Goal: Communication & Community: Answer question/provide support

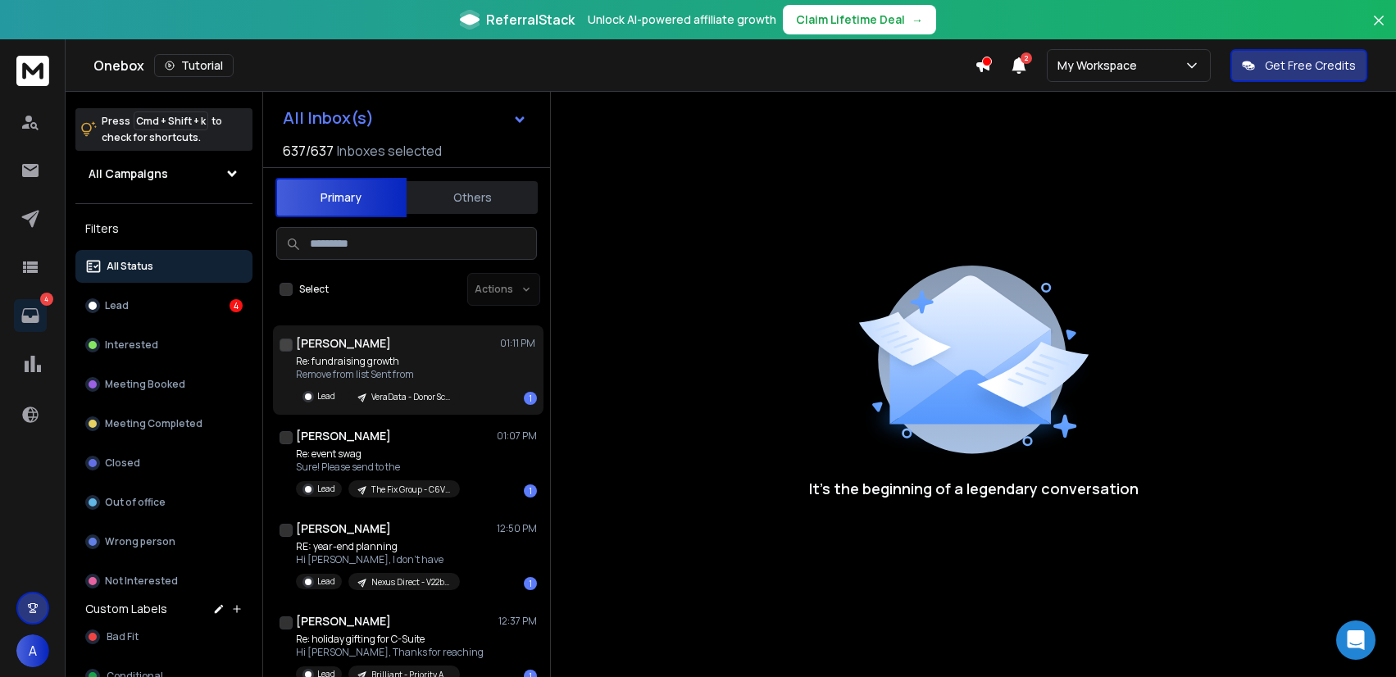
click at [352, 350] on h1 "[PERSON_NAME]" at bounding box center [343, 343] width 95 height 16
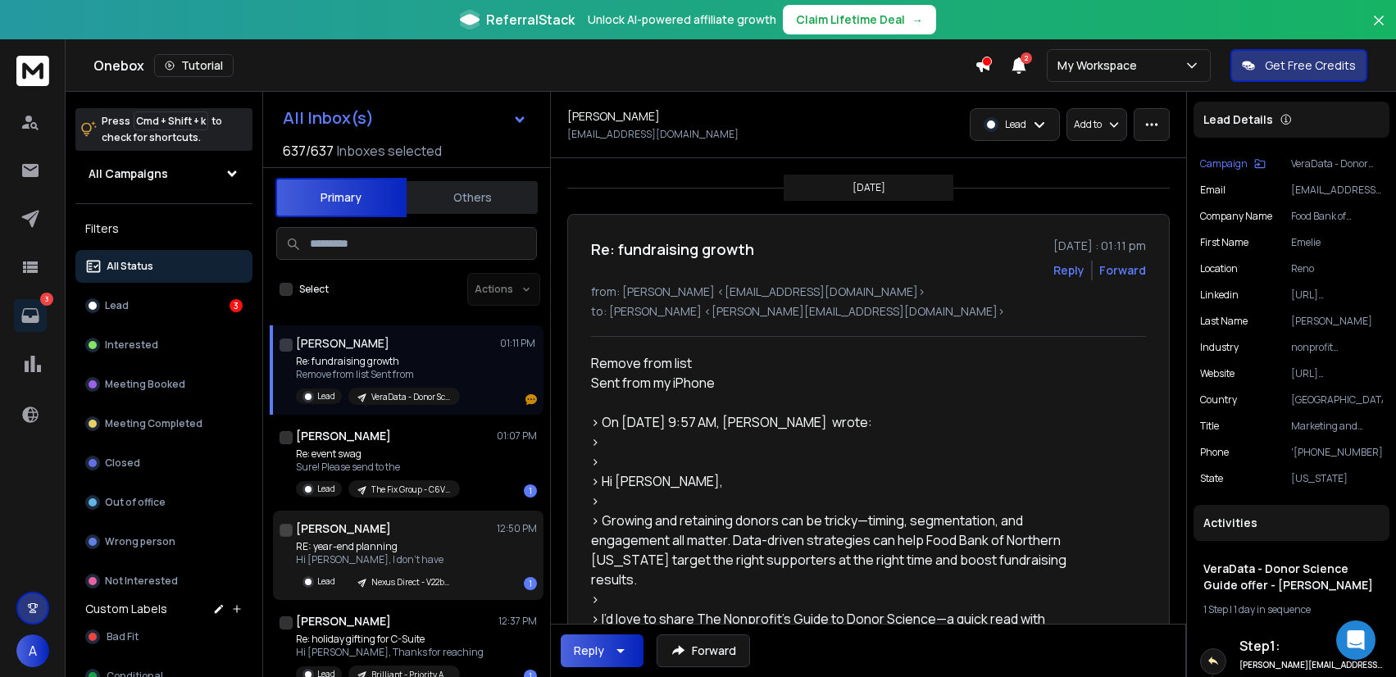
click at [453, 544] on p "RE: year-end planning" at bounding box center [378, 546] width 164 height 13
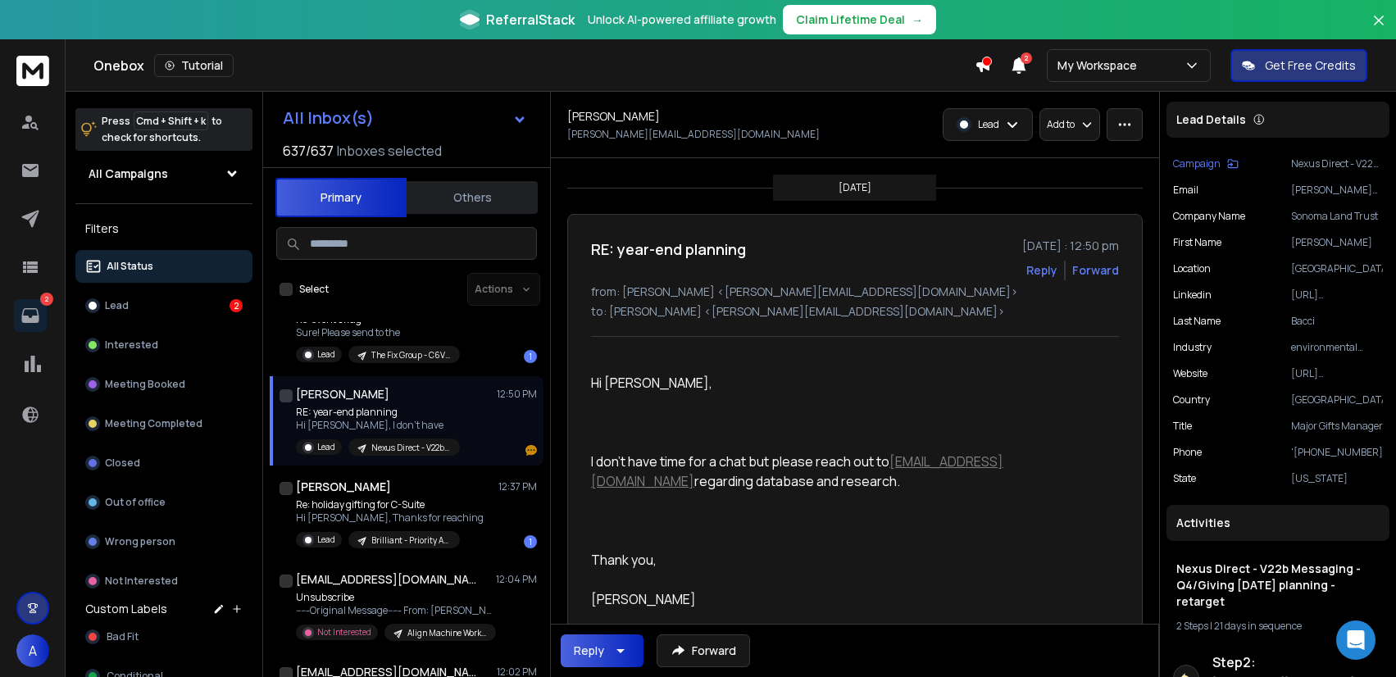
scroll to position [157, 0]
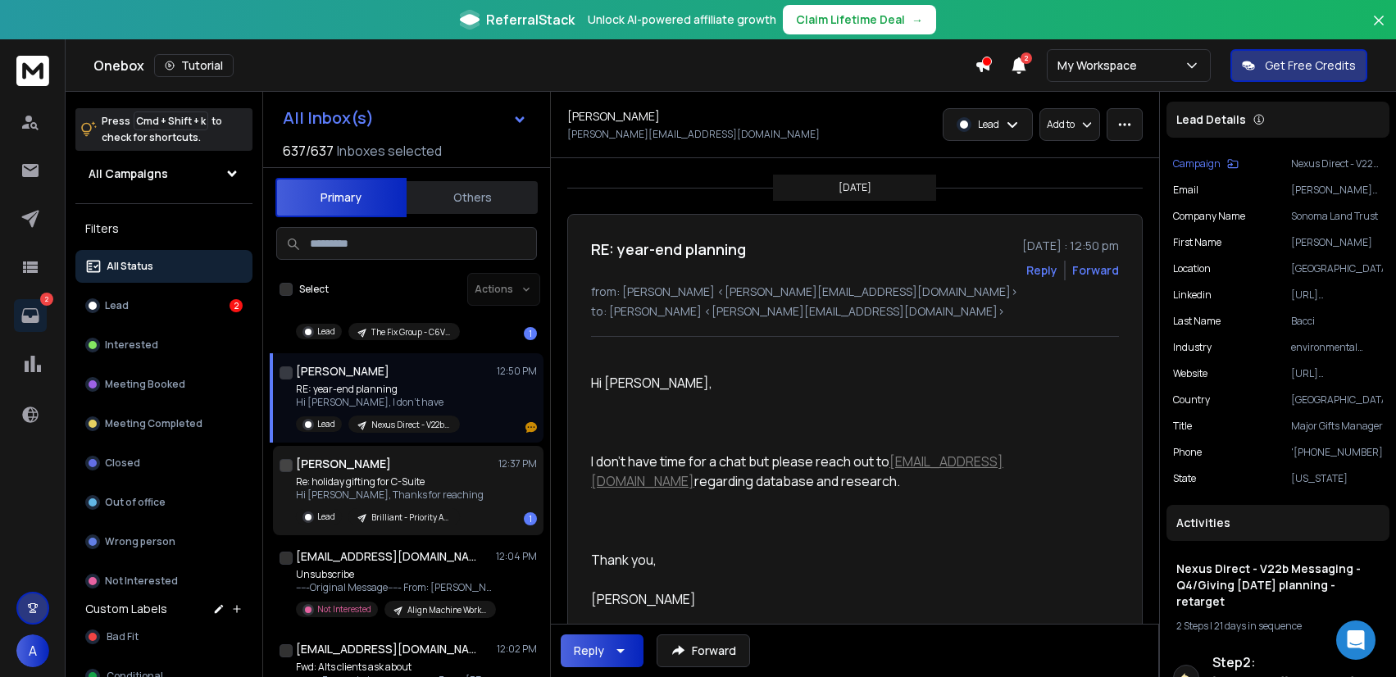
click at [412, 494] on p "Hi [PERSON_NAME], Thanks for reaching" at bounding box center [390, 495] width 188 height 13
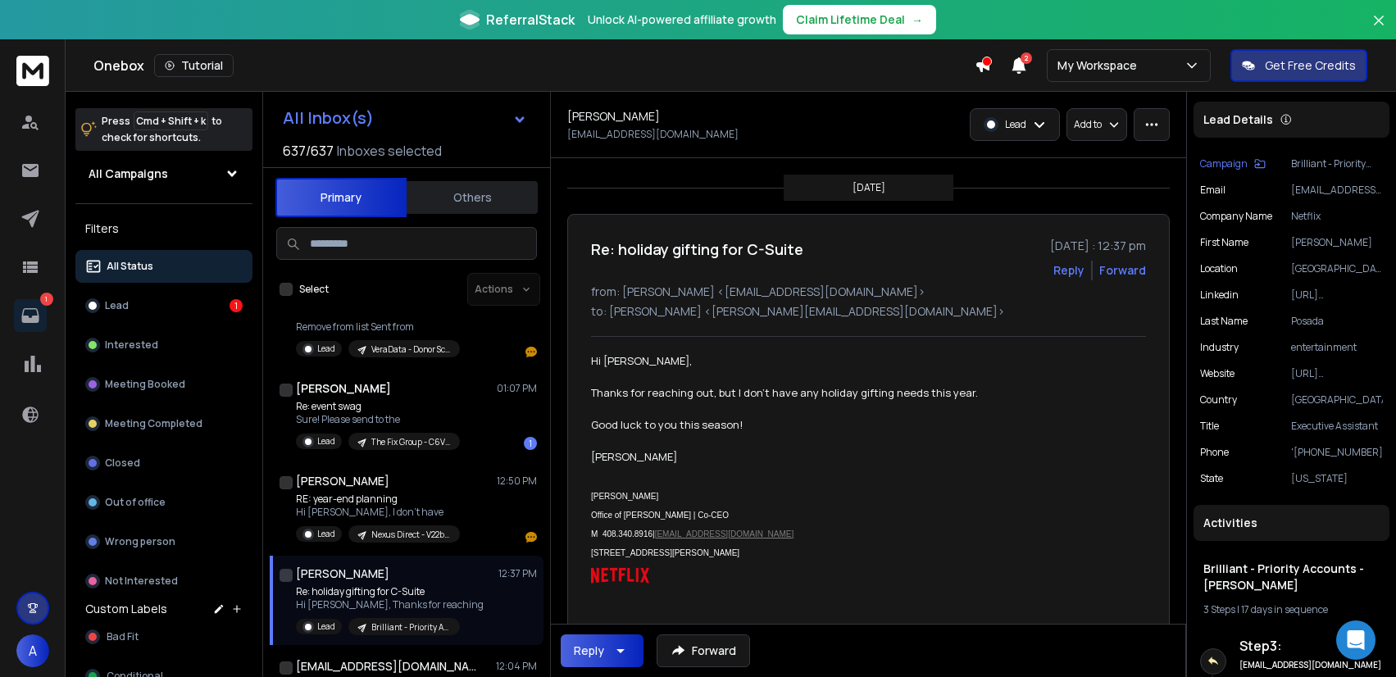
scroll to position [0, 0]
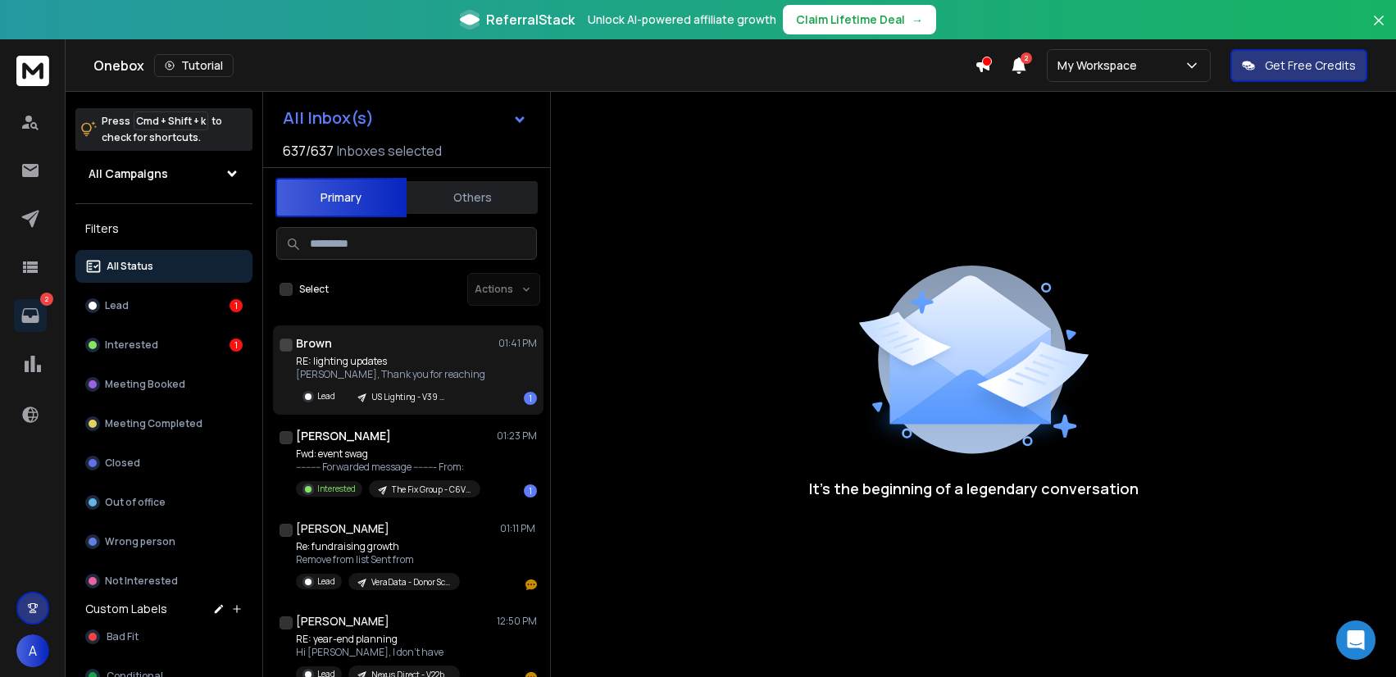
click at [423, 356] on p "RE: lighting updates" at bounding box center [390, 361] width 189 height 13
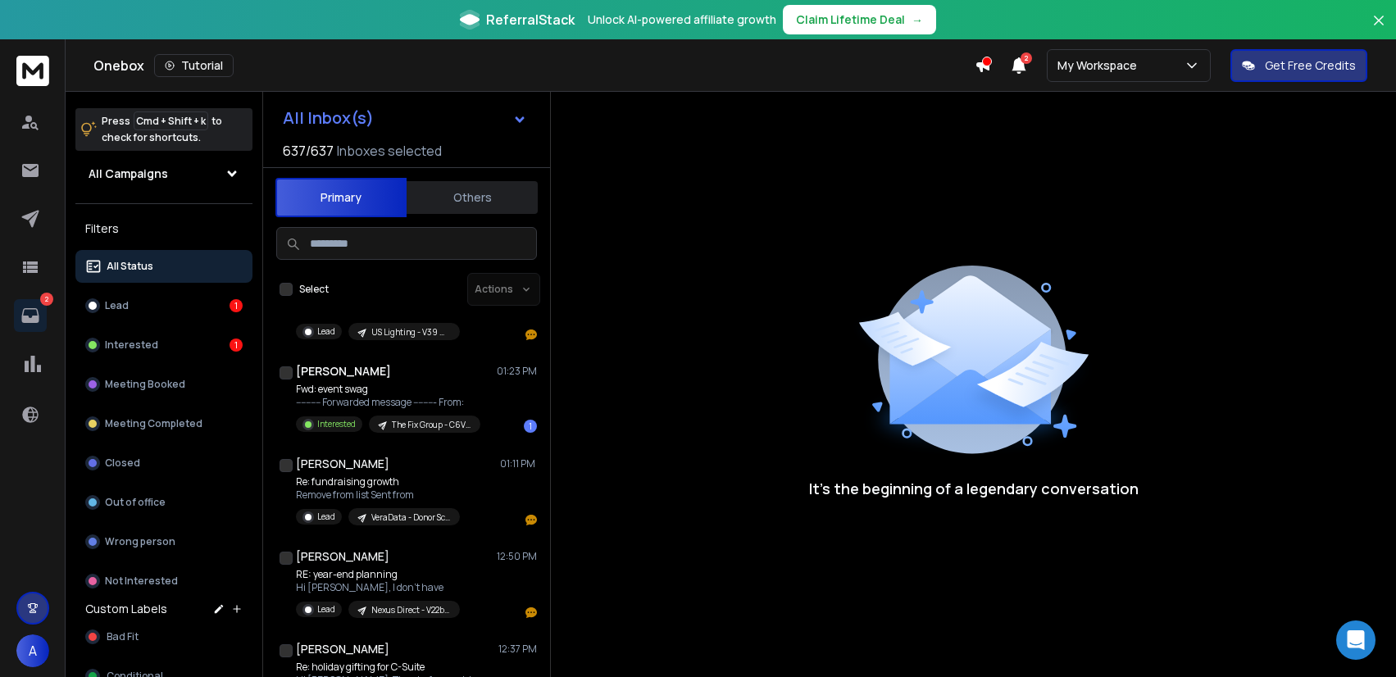
scroll to position [174, 0]
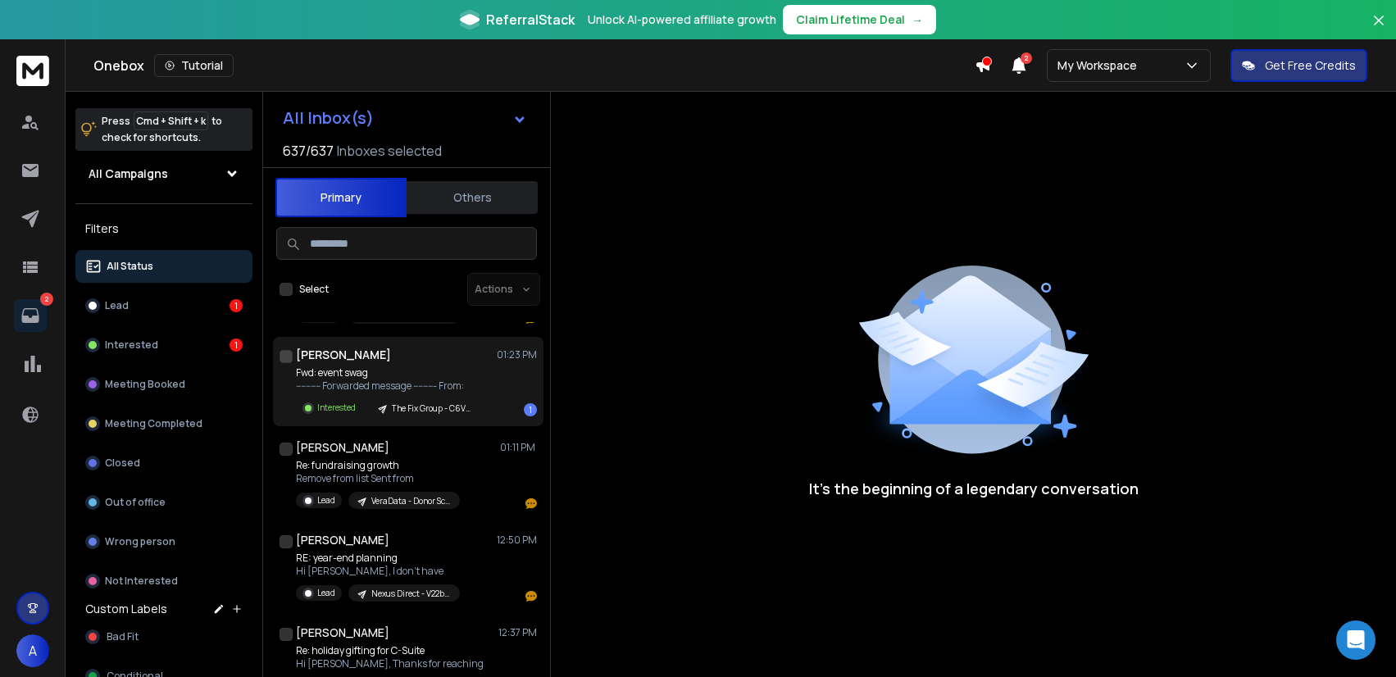
click at [461, 372] on p "Fwd: event swag" at bounding box center [388, 373] width 184 height 13
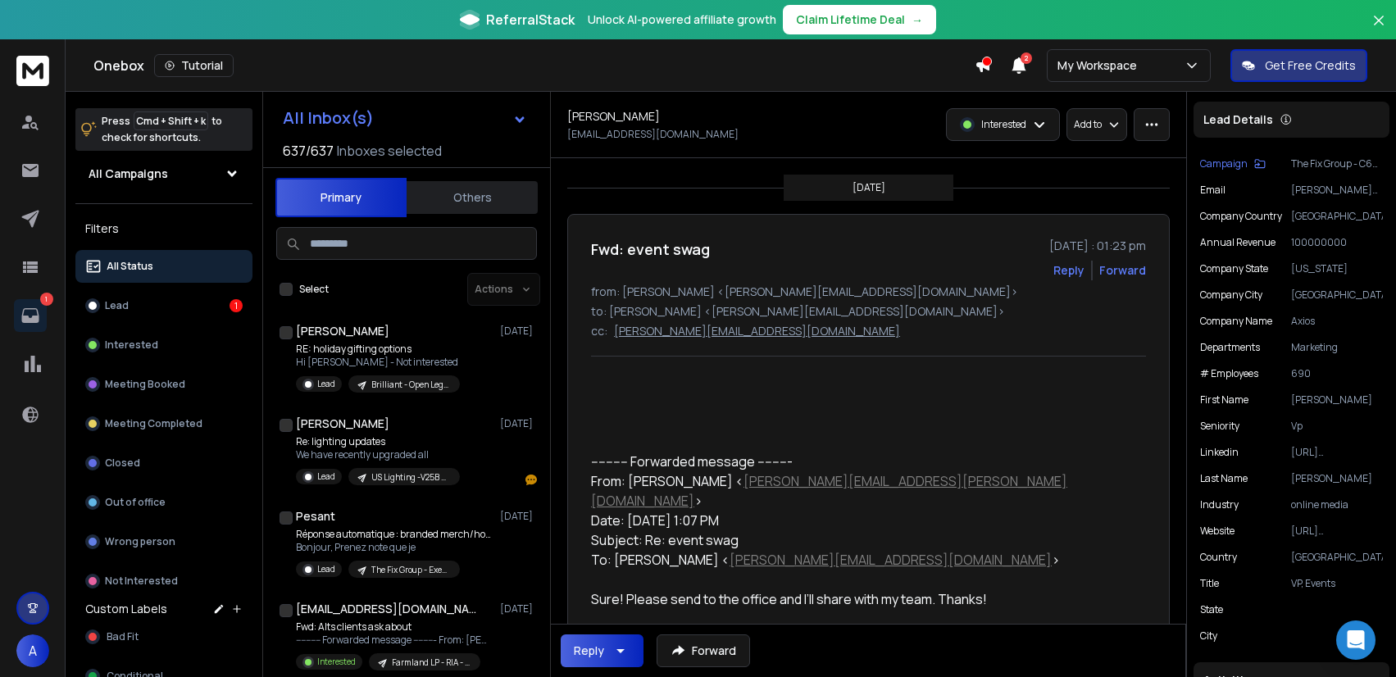
scroll to position [0, 0]
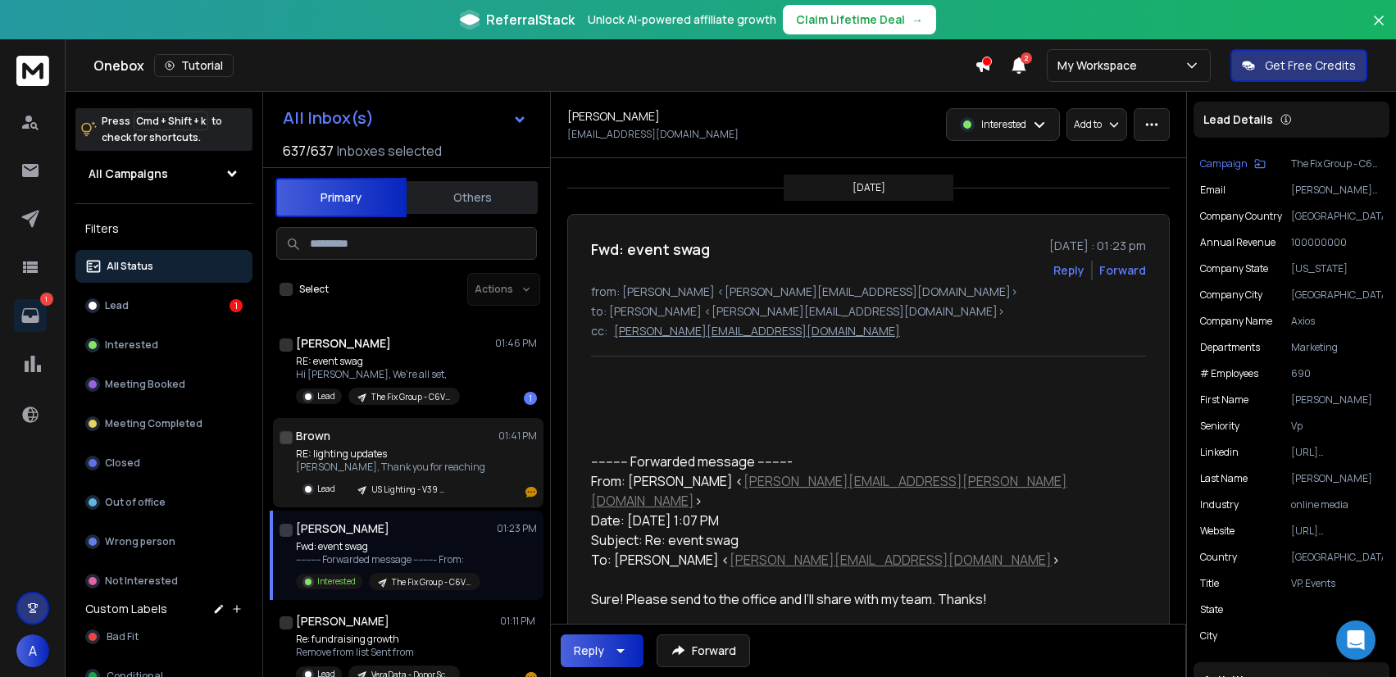
click at [376, 458] on p "RE: lighting updates" at bounding box center [390, 454] width 189 height 13
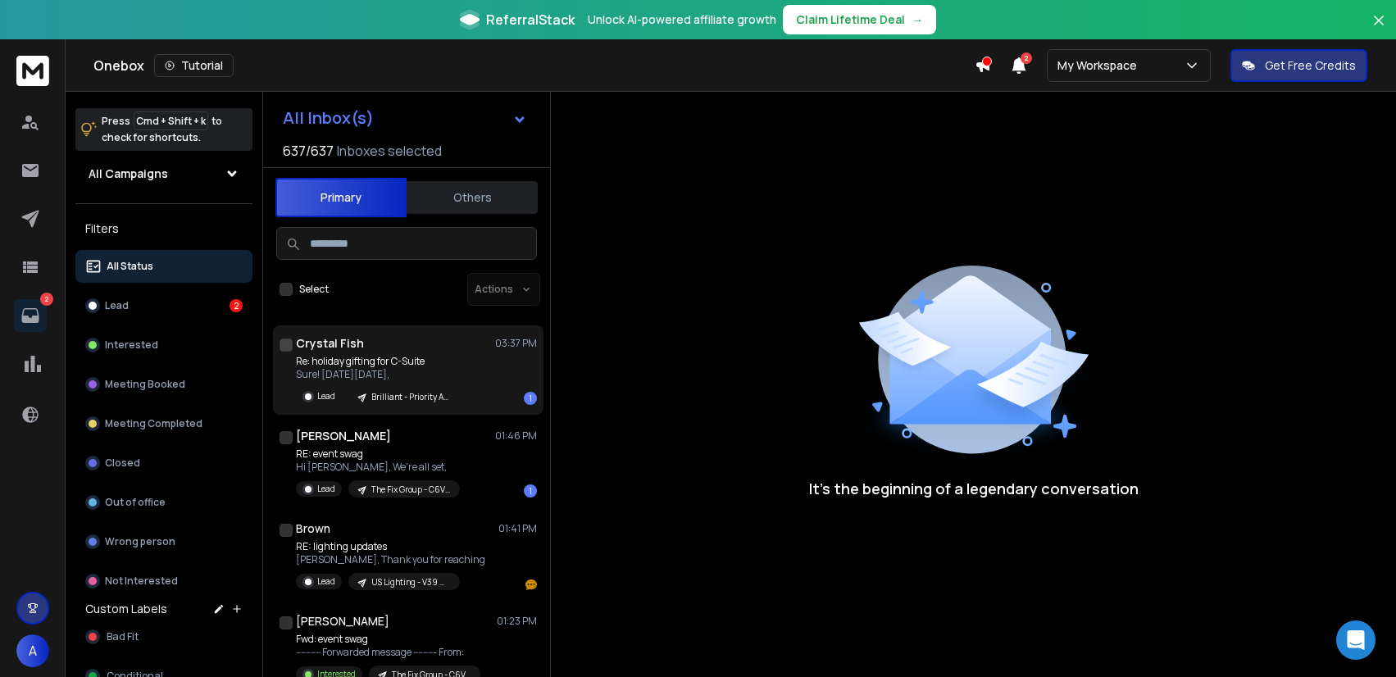
click at [426, 348] on div "Crystal Fish 03:37 PM" at bounding box center [416, 343] width 241 height 16
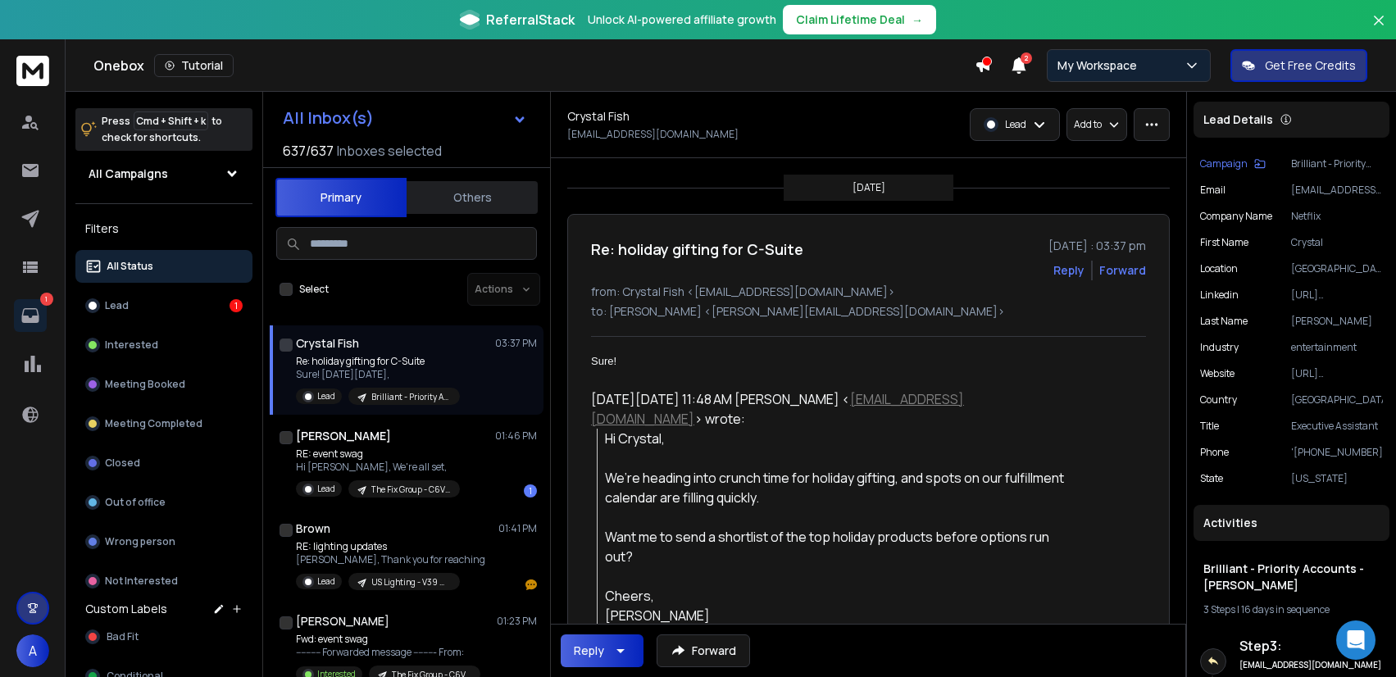
click at [1080, 63] on p "My Workspace" at bounding box center [1101, 65] width 86 height 16
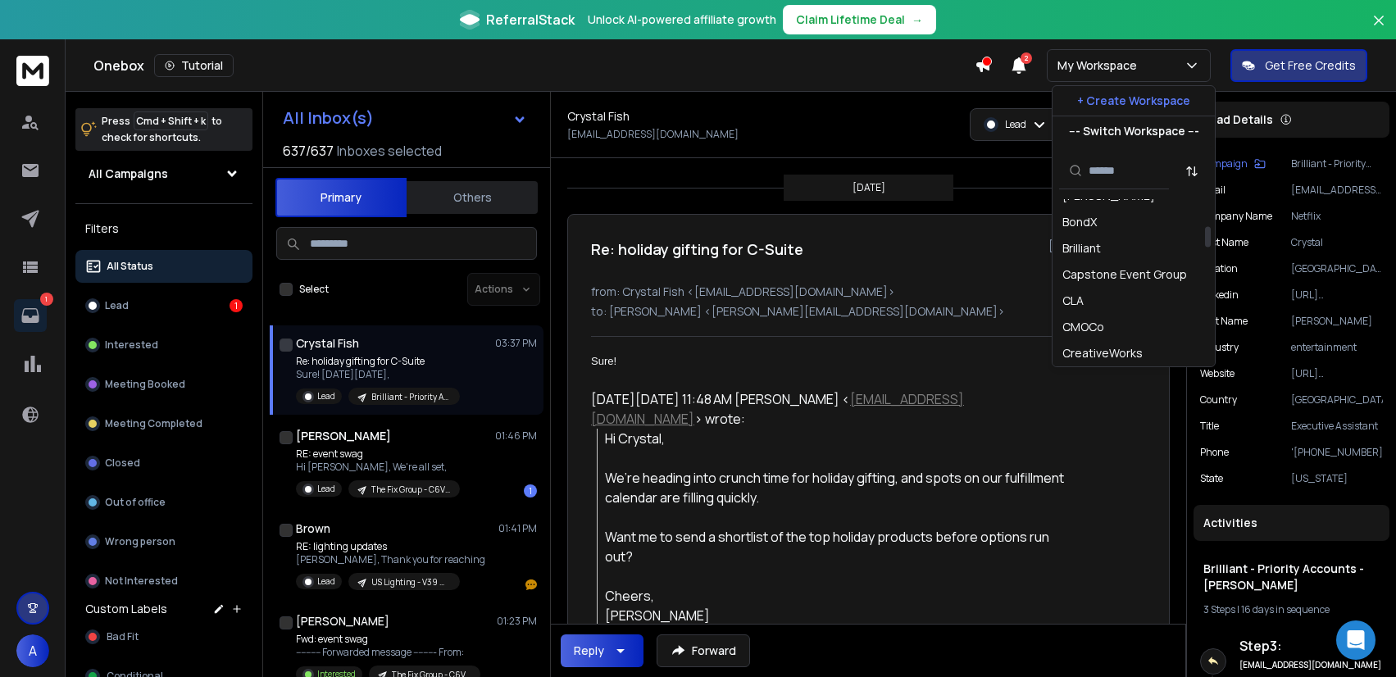
scroll to position [193, 0]
drag, startPoint x: 1209, startPoint y: 224, endPoint x: 1211, endPoint y: 234, distance: 10.0
click at [1211, 234] on div at bounding box center [1208, 281] width 8 height 164
click at [1115, 249] on div "Brilliant" at bounding box center [1134, 262] width 156 height 26
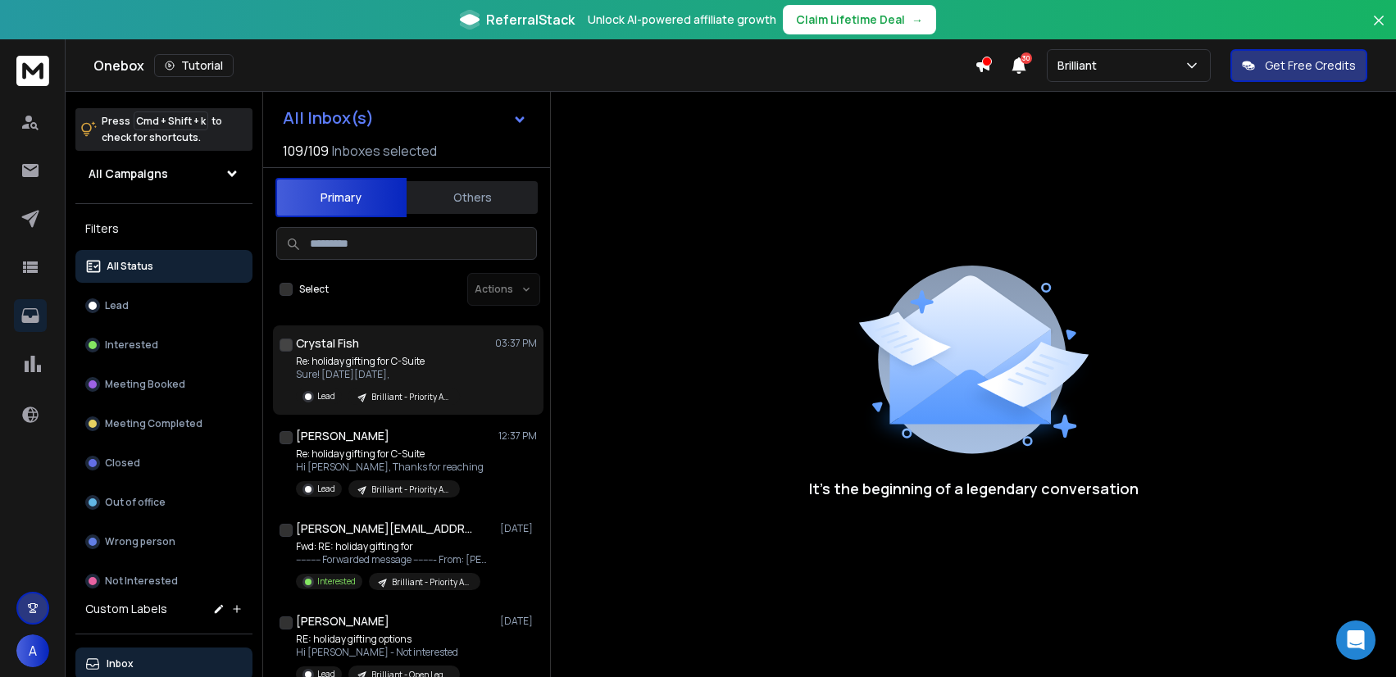
click at [388, 371] on p "Sure! On Fri, Oct 10," at bounding box center [378, 374] width 164 height 13
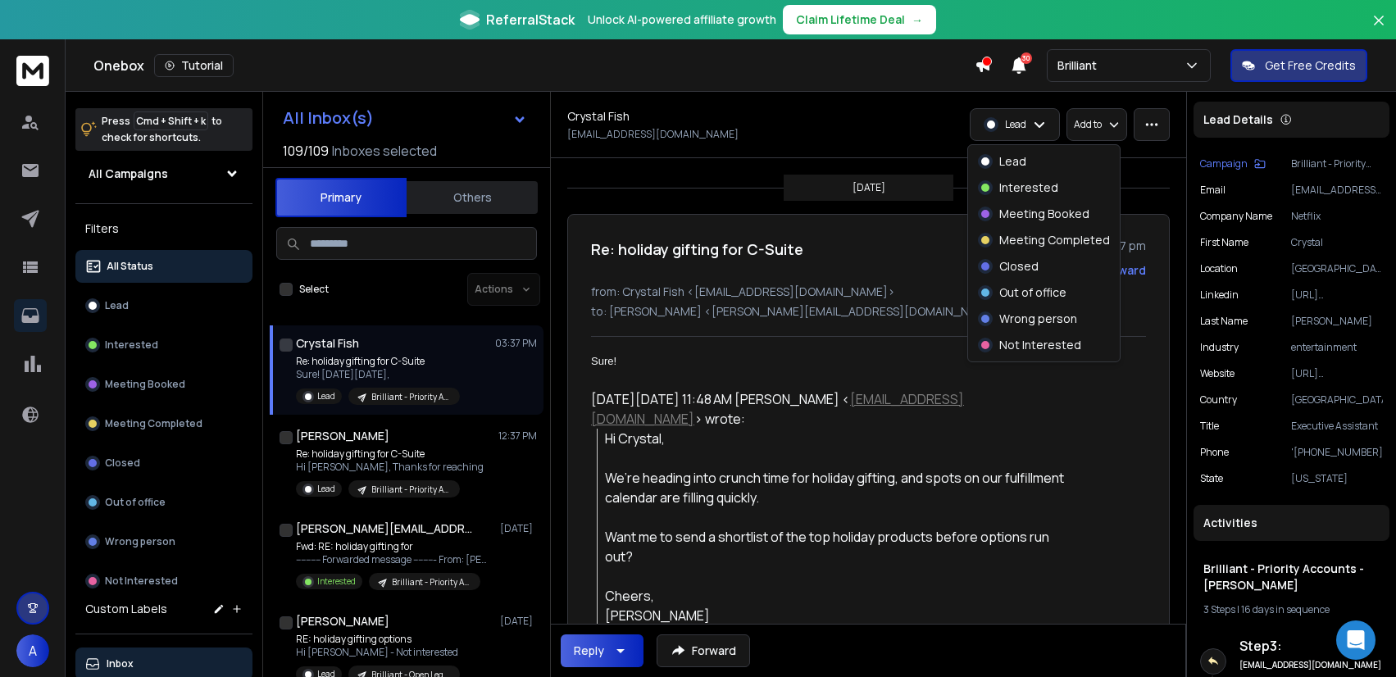
click at [1025, 124] on div "Lead" at bounding box center [1015, 124] width 89 height 31
click at [1005, 181] on p "Interested" at bounding box center [1029, 188] width 59 height 16
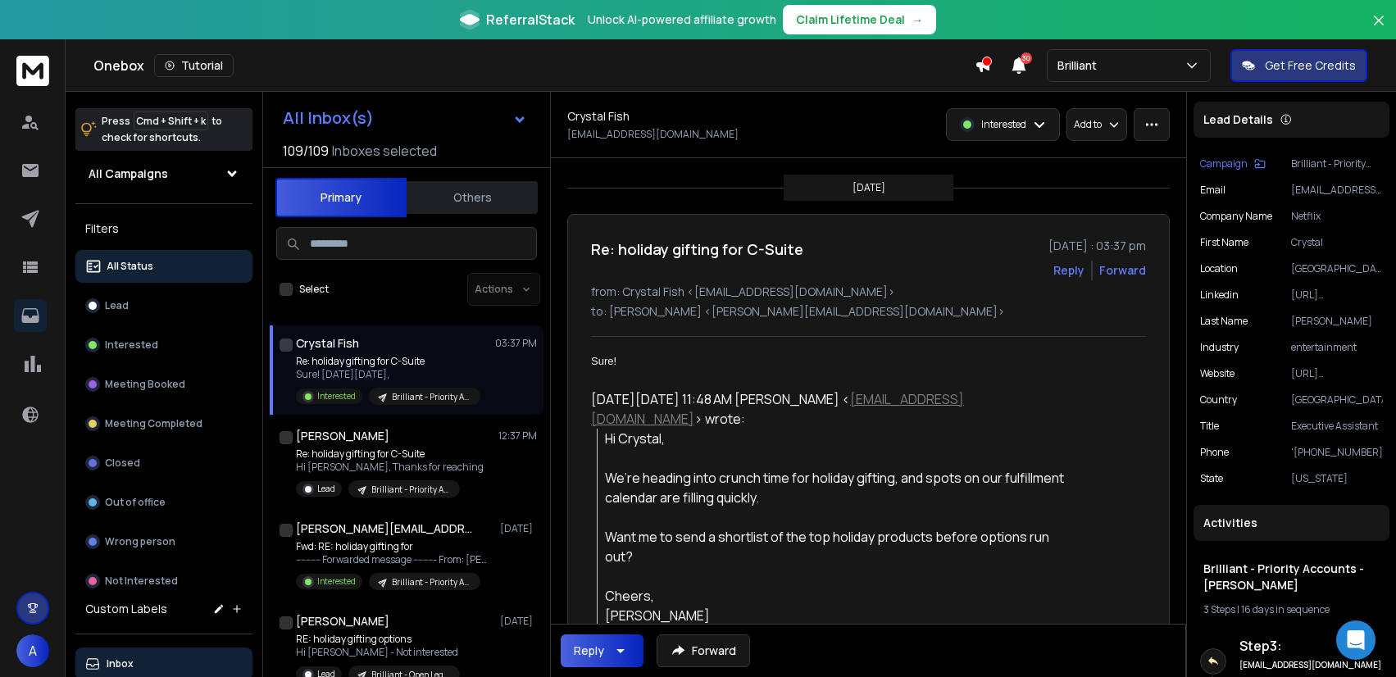
click at [1155, 119] on icon "button" at bounding box center [1152, 124] width 15 height 15
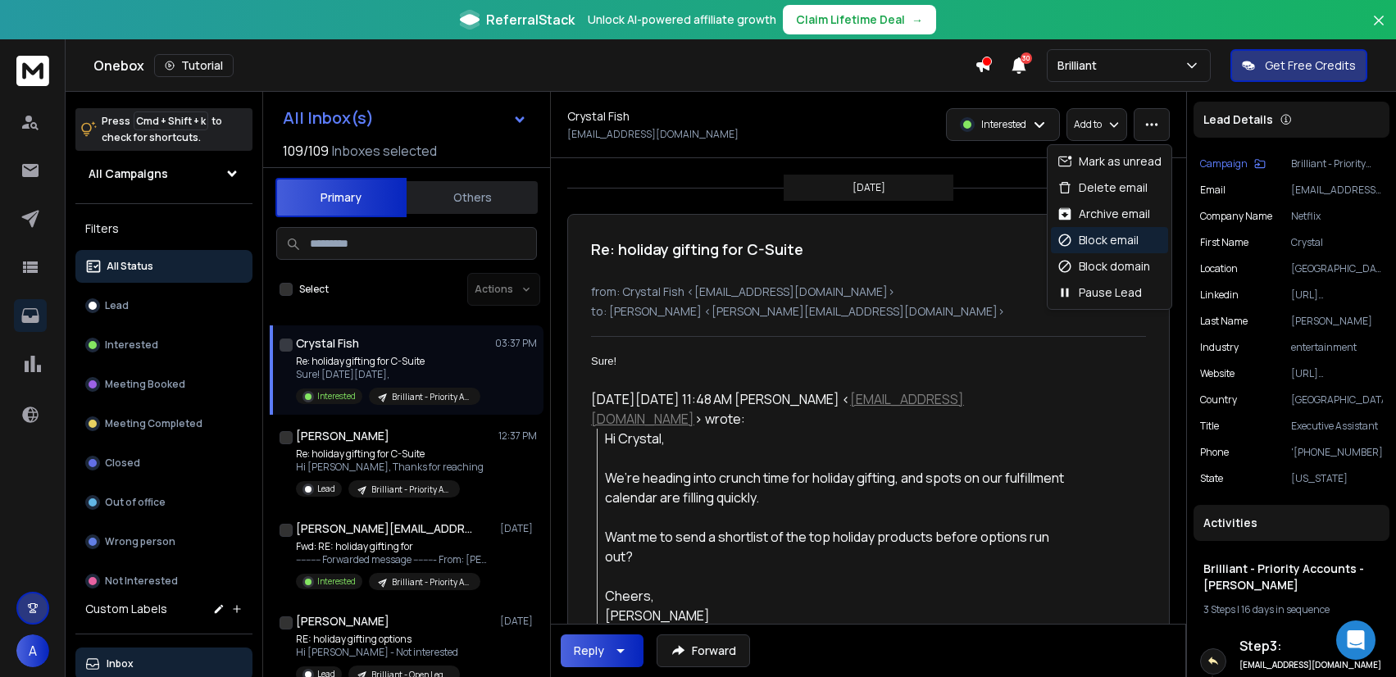
click at [1099, 247] on div "Block email" at bounding box center [1098, 240] width 81 height 16
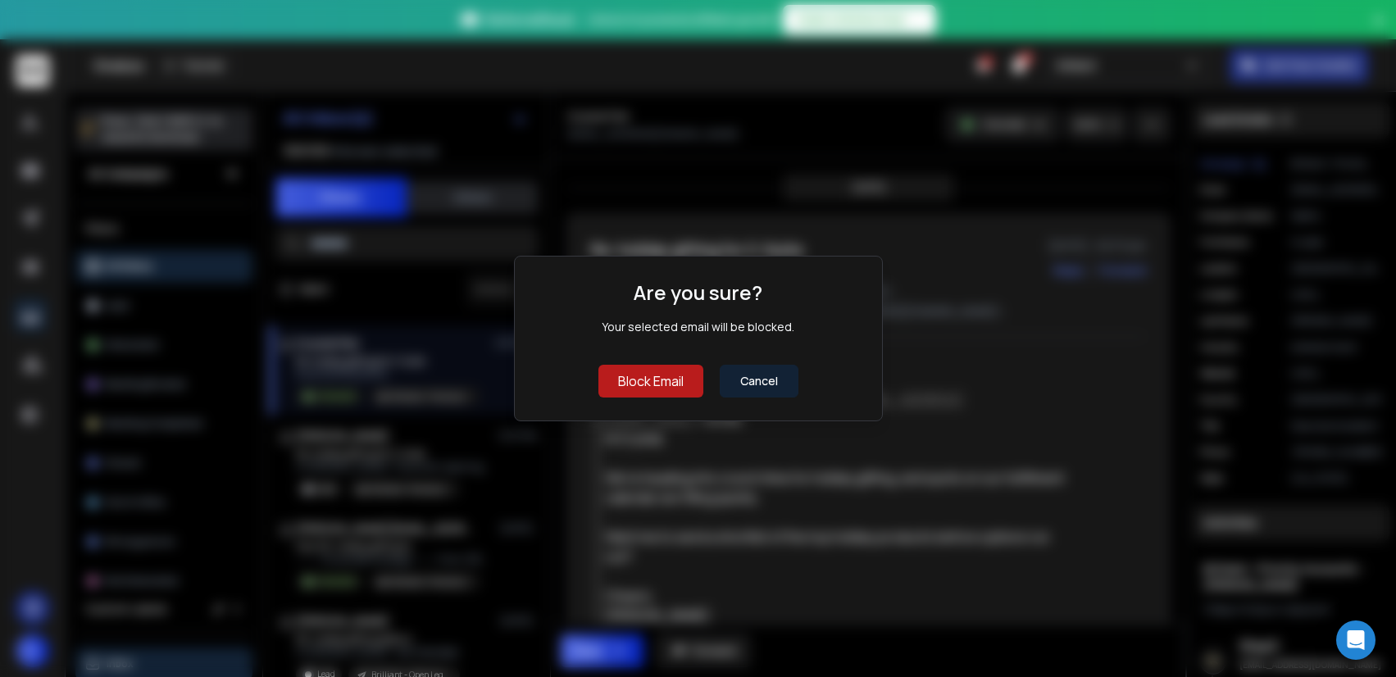
click at [651, 372] on button "Block Email" at bounding box center [651, 381] width 105 height 33
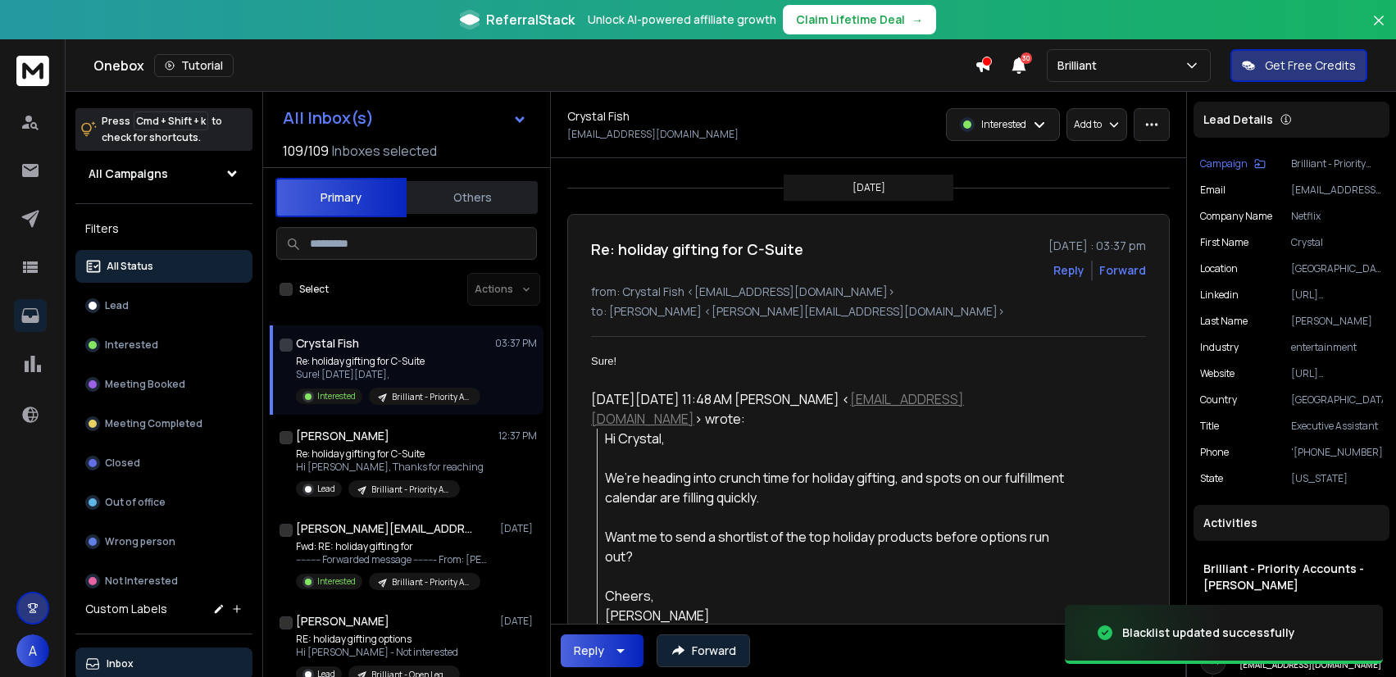
click at [708, 656] on button "Forward" at bounding box center [703, 651] width 93 height 33
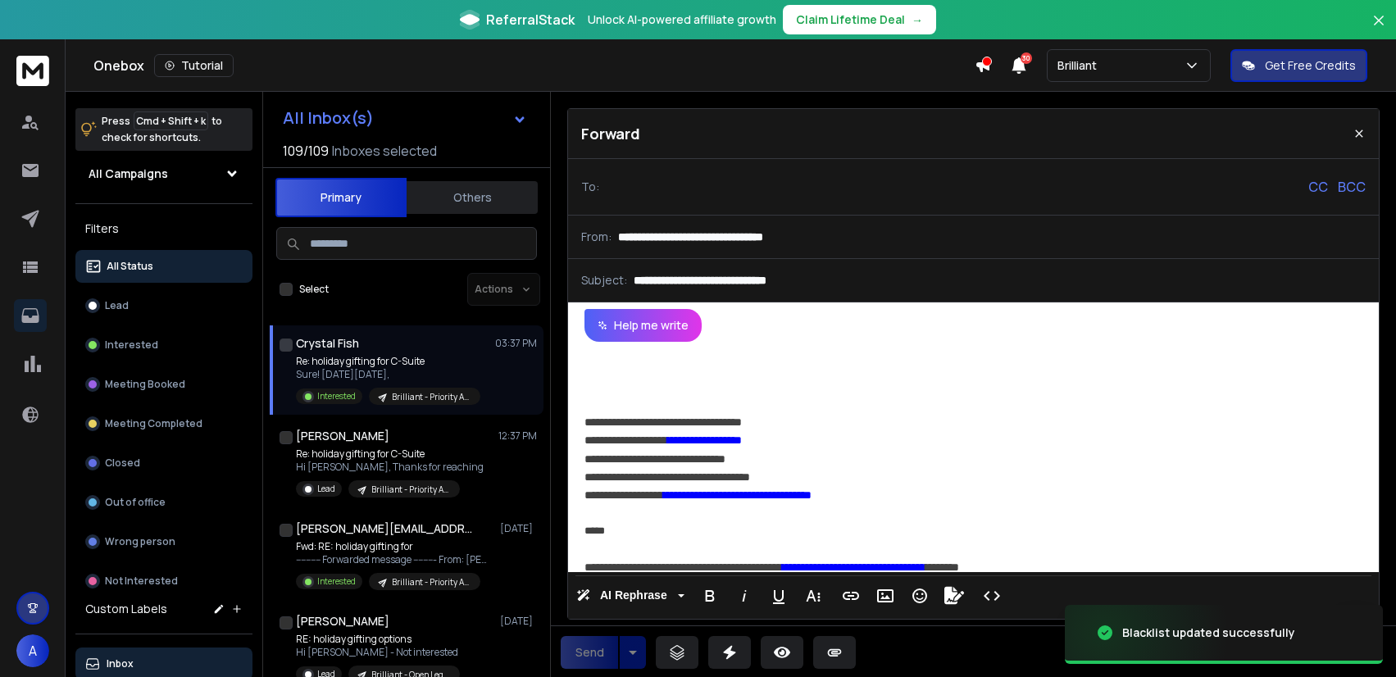
click at [649, 181] on input at bounding box center [663, 187] width 115 height 30
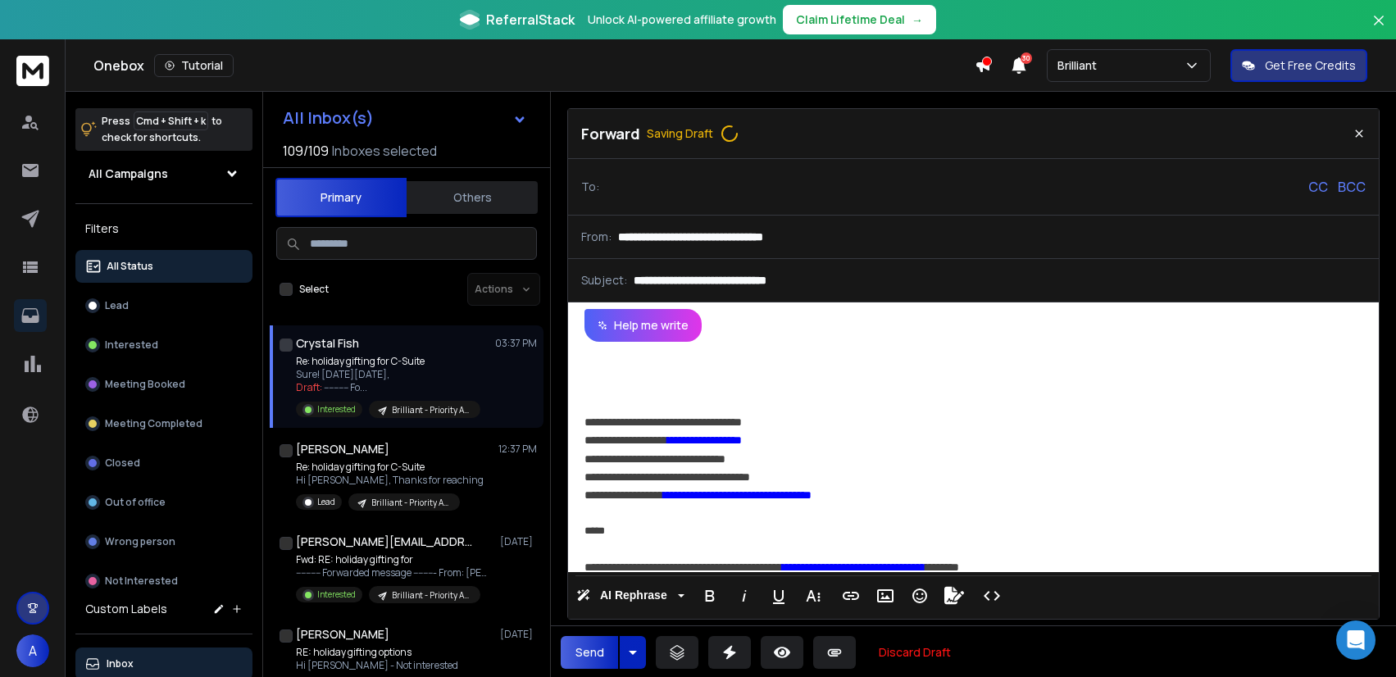
type input "**********"
click at [857, 355] on div "**********" at bounding box center [973, 457] width 811 height 230
click at [585, 658] on button "Send" at bounding box center [589, 652] width 57 height 33
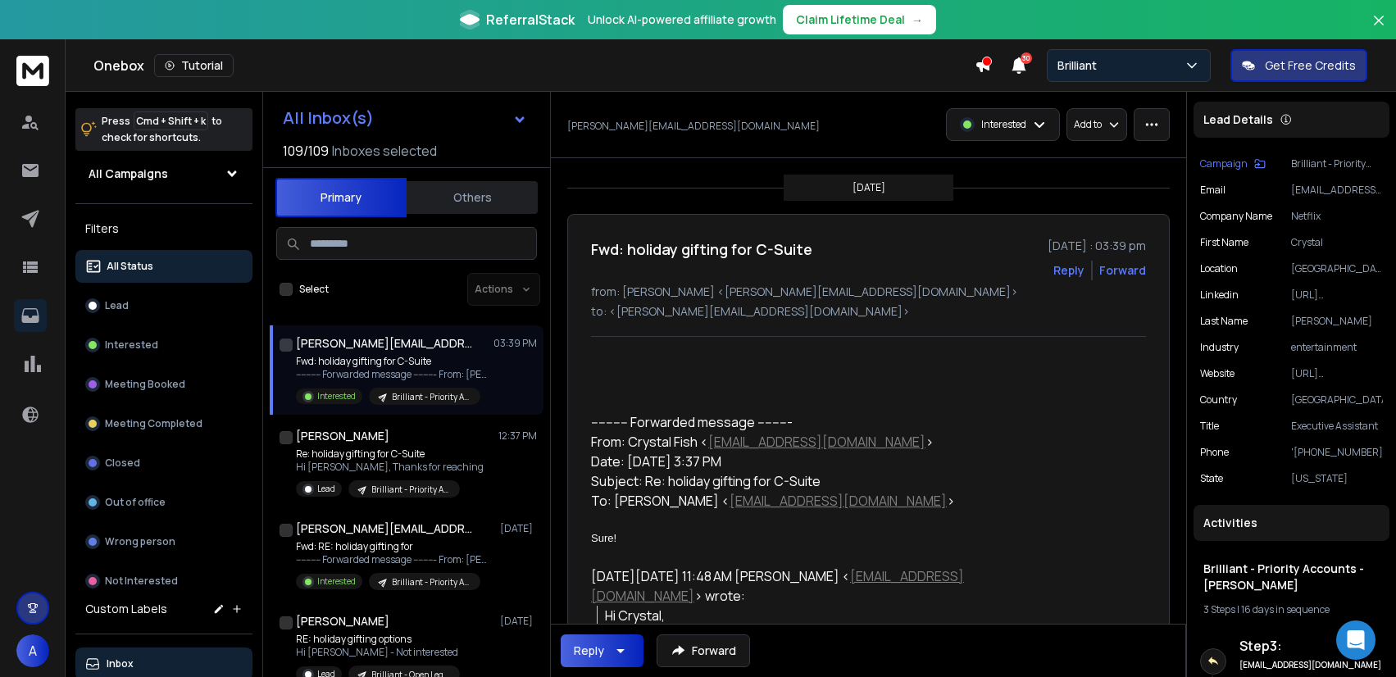
click at [1160, 72] on div "Brilliant" at bounding box center [1129, 65] width 143 height 16
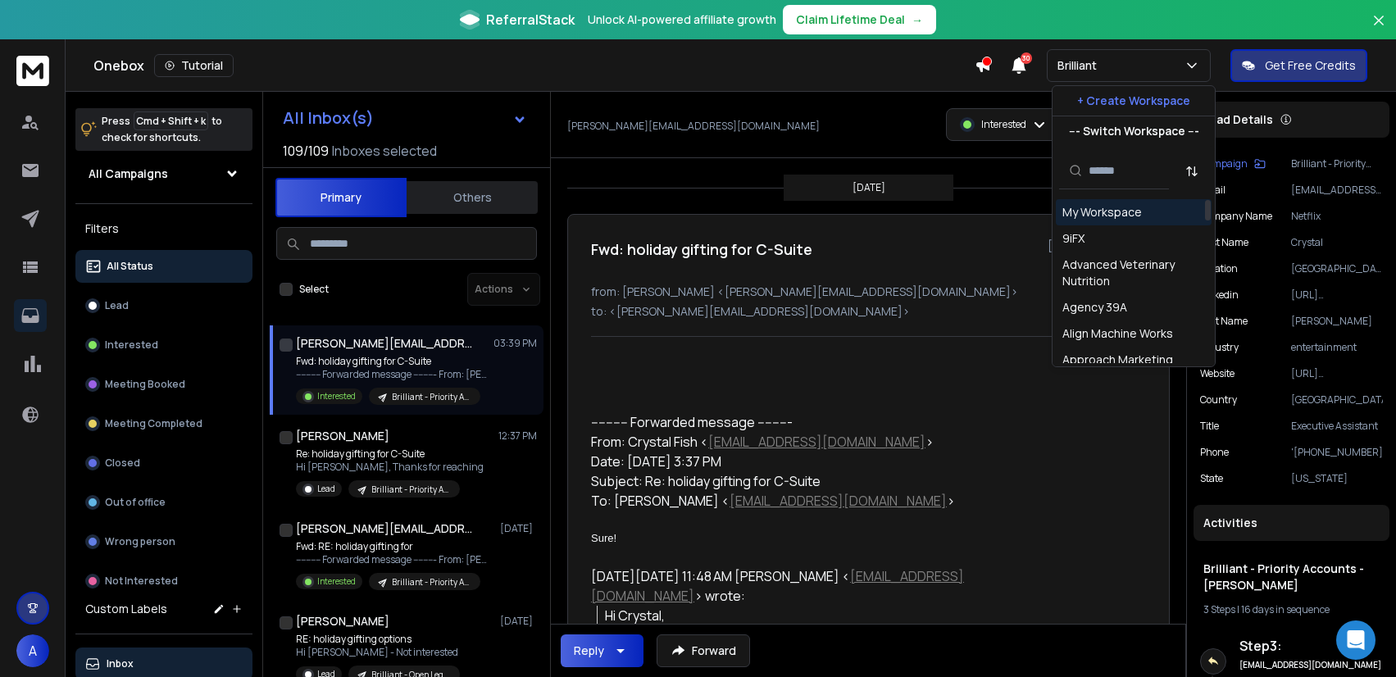
click at [1108, 215] on div "My Workspace" at bounding box center [1103, 212] width 80 height 16
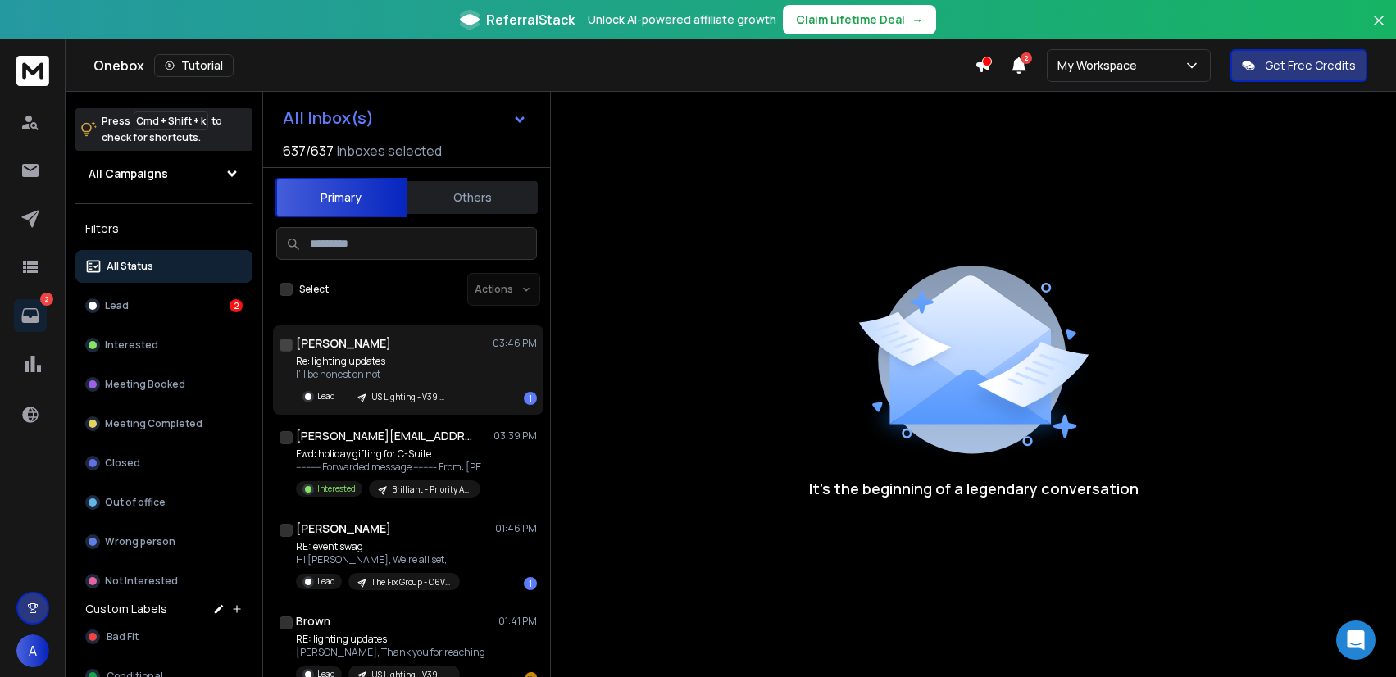
click at [439, 370] on p "I’ll be honest on not" at bounding box center [378, 374] width 164 height 13
